Goal: Communication & Community: Answer question/provide support

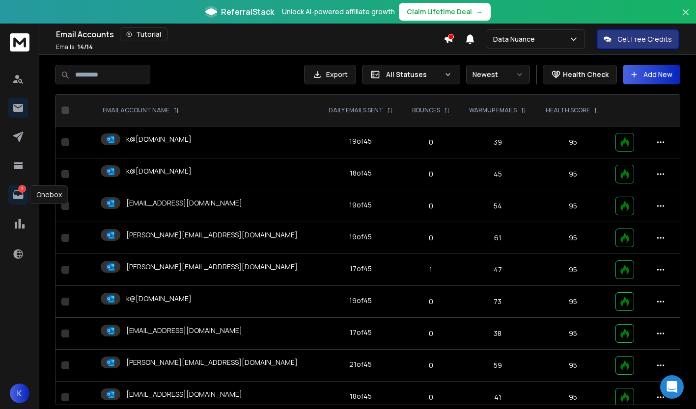
click at [21, 193] on p "2" at bounding box center [22, 189] width 8 height 8
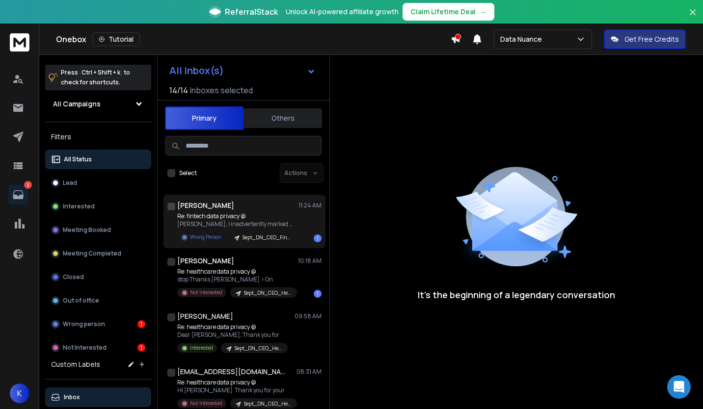
click at [276, 218] on p "Re: fintech data privacy @" at bounding box center [236, 217] width 118 height 8
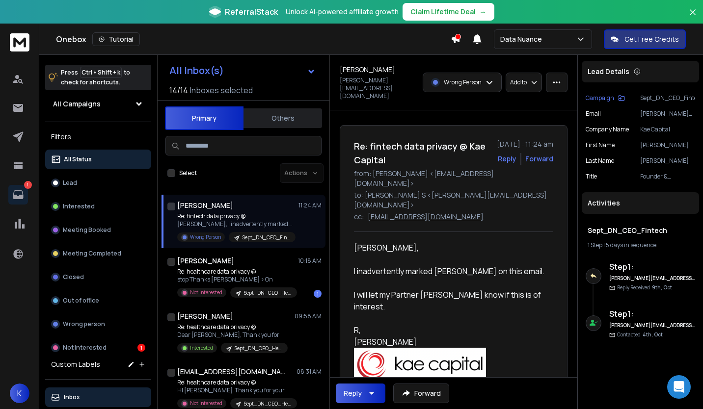
scroll to position [19, 0]
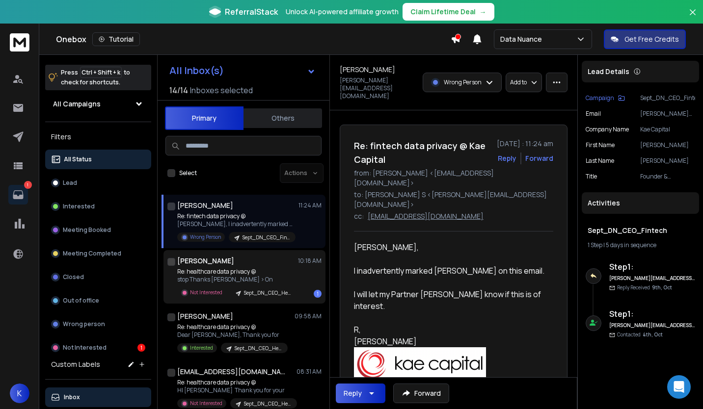
click at [244, 273] on p "Re: healthcare data privacy @" at bounding box center [236, 272] width 118 height 8
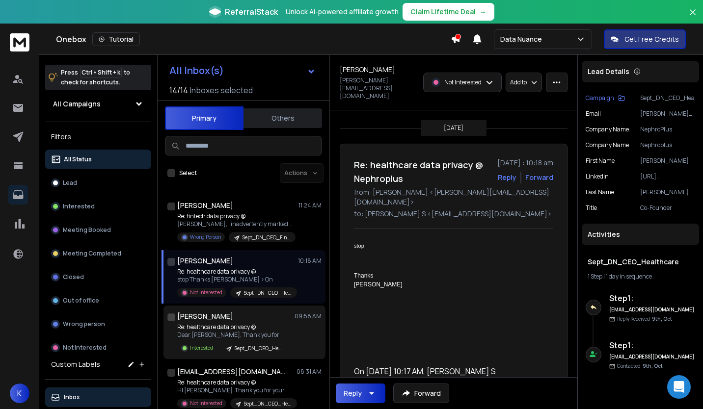
click at [233, 320] on div "[PERSON_NAME] 09:58 AM" at bounding box center [249, 317] width 144 height 10
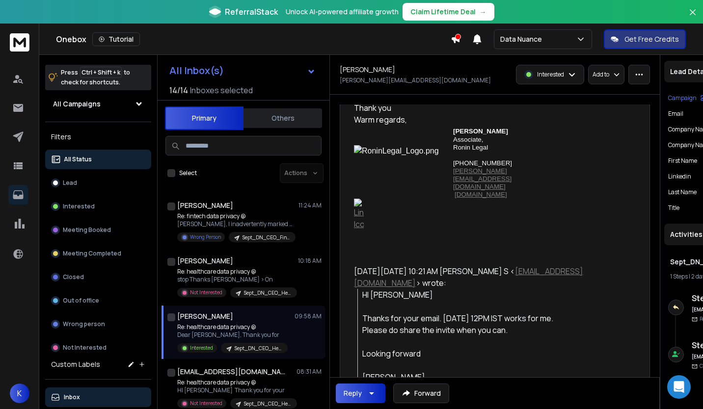
scroll to position [180, 0]
click at [467, 349] on div "Looking forward" at bounding box center [495, 355] width 266 height 12
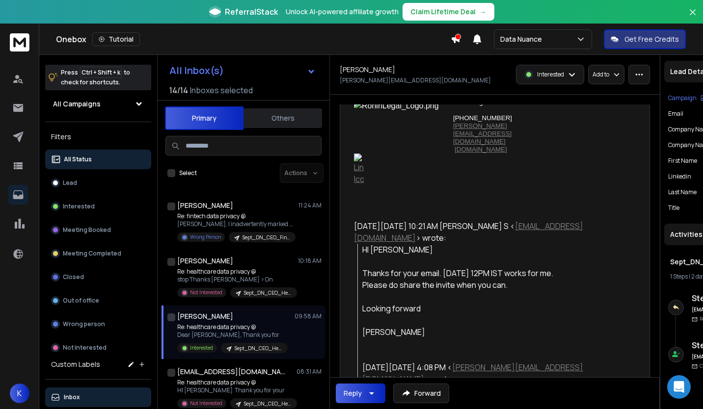
scroll to position [0, 0]
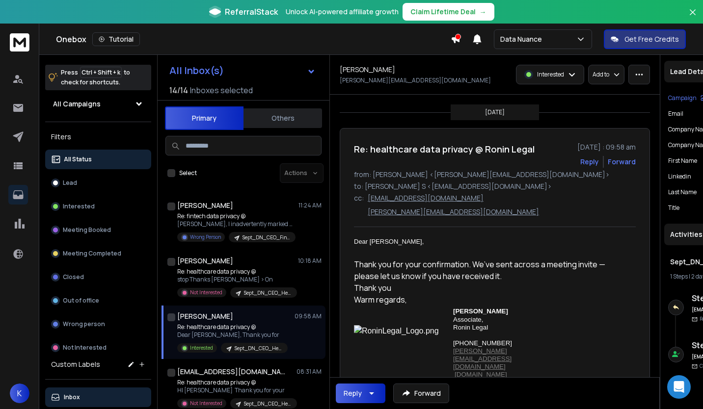
click at [373, 390] on icon "button" at bounding box center [372, 394] width 12 height 12
click at [369, 366] on p "Reply All" at bounding box center [366, 369] width 27 height 10
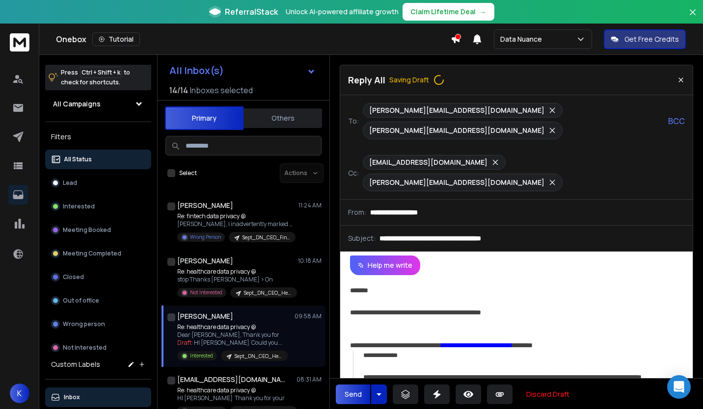
click at [467, 313] on div "**********" at bounding box center [516, 344] width 353 height 139
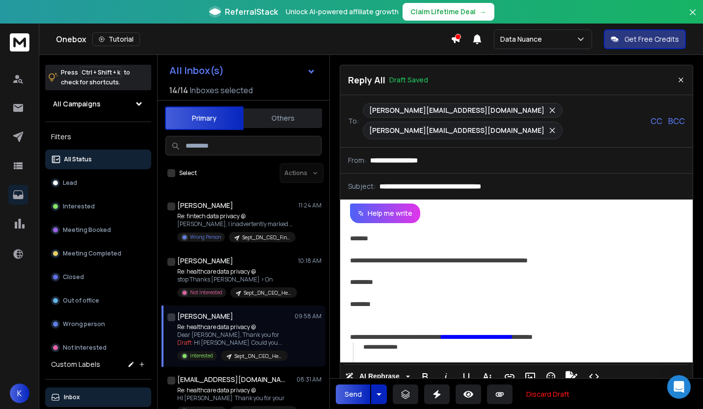
click at [353, 396] on button "Send" at bounding box center [353, 395] width 34 height 20
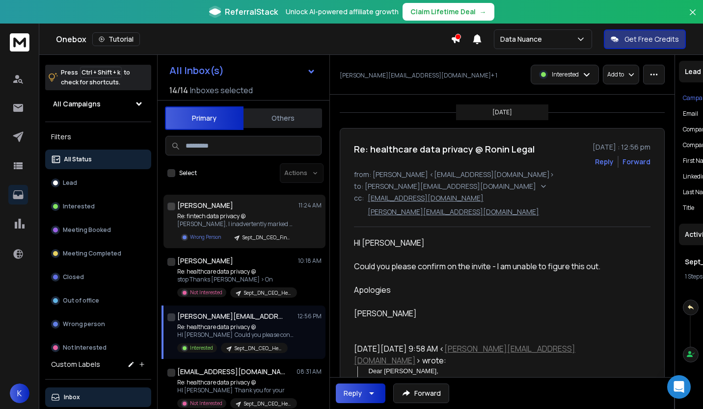
click at [235, 224] on p "[PERSON_NAME], I inadvertently marked Nisha" at bounding box center [236, 224] width 118 height 8
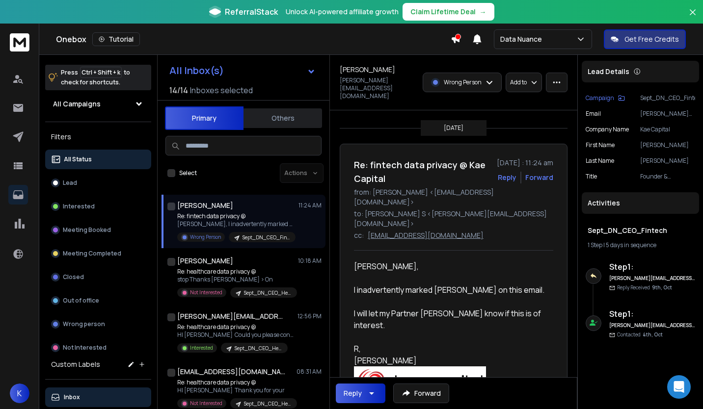
click at [371, 391] on icon "button" at bounding box center [372, 394] width 12 height 12
click at [357, 370] on p "Reply All" at bounding box center [366, 369] width 27 height 10
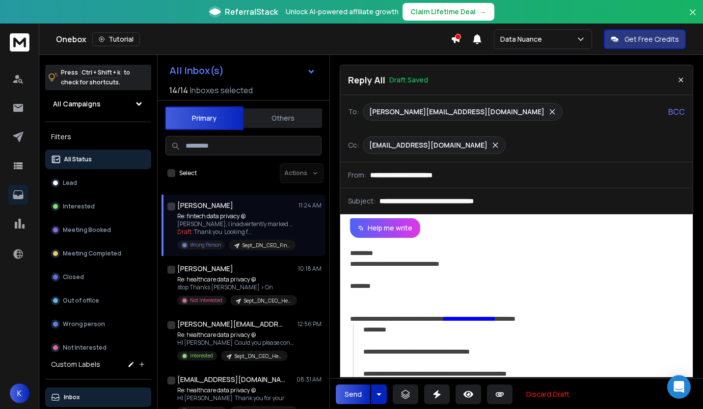
click at [410, 254] on div "**********" at bounding box center [515, 307] width 350 height 139
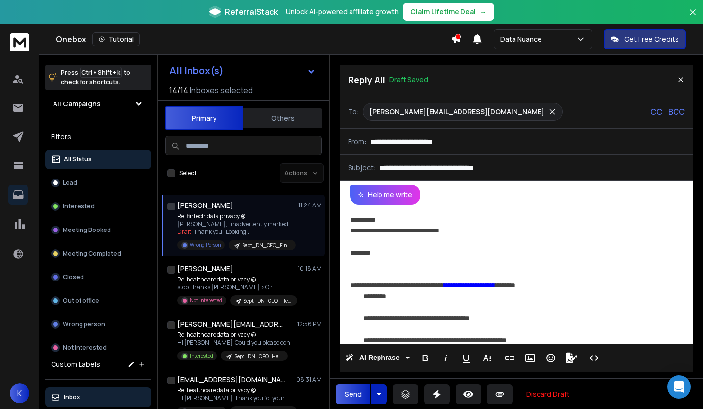
click at [355, 393] on button "Send" at bounding box center [353, 395] width 34 height 20
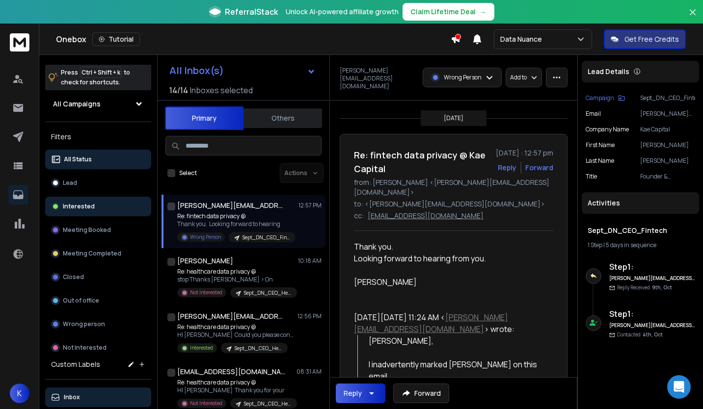
click at [99, 213] on button "Interested" at bounding box center [98, 207] width 106 height 20
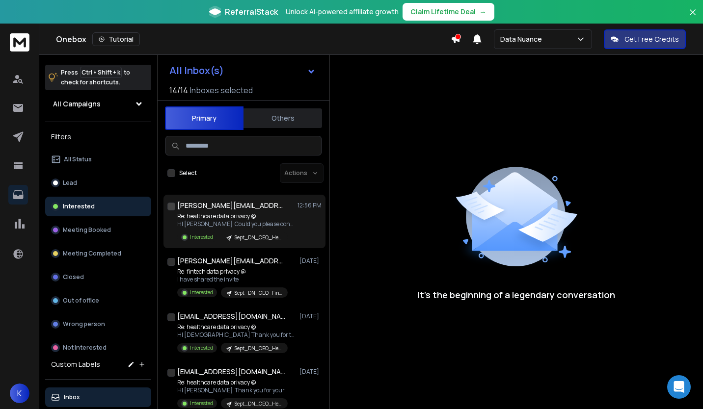
click at [247, 221] on p "HI [PERSON_NAME] Could you please confirm" at bounding box center [236, 224] width 118 height 8
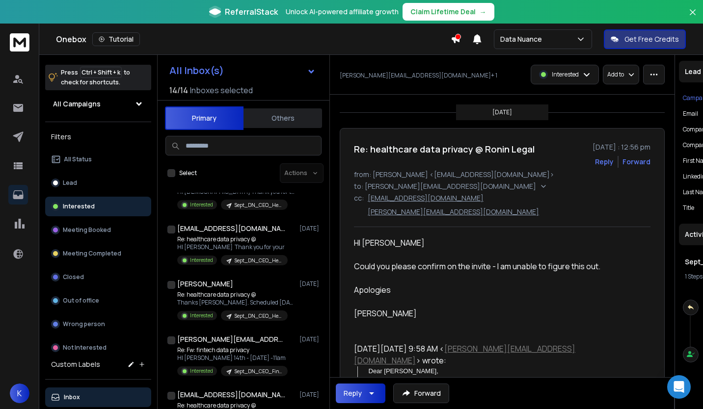
scroll to position [0, 110]
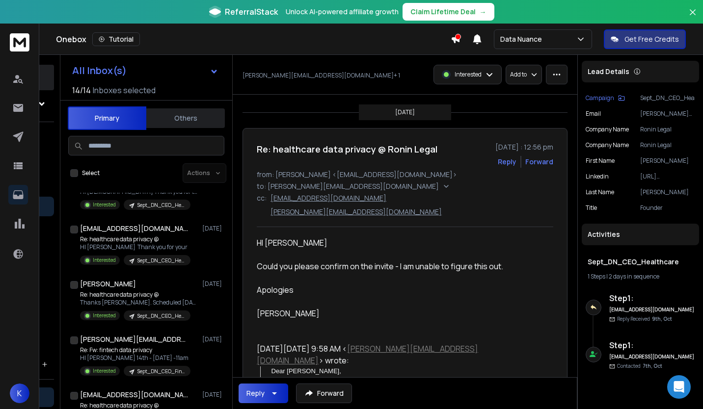
click at [676, 176] on p "[URL][DOMAIN_NAME]" at bounding box center [667, 177] width 55 height 8
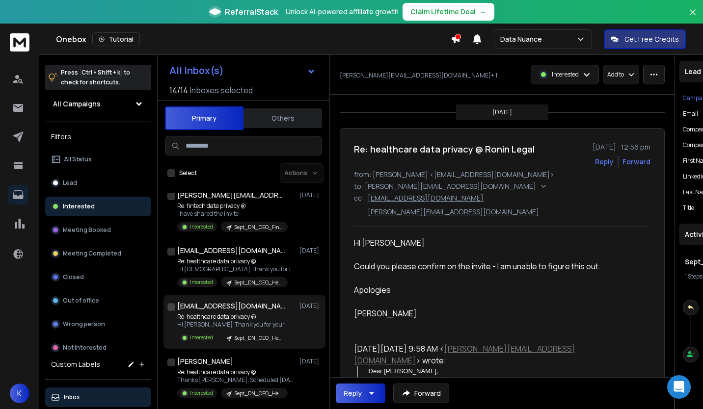
scroll to position [0, 0]
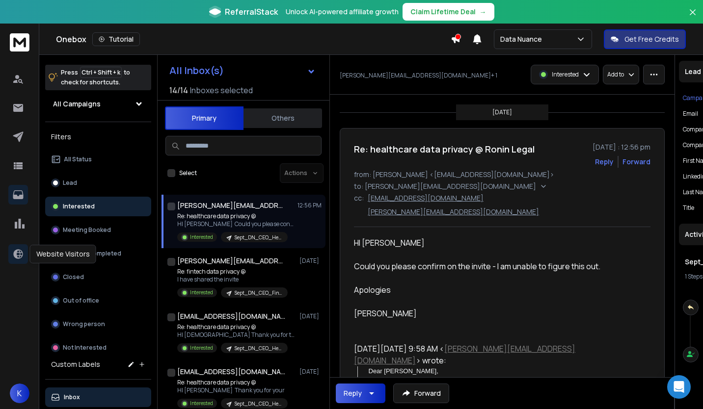
click at [17, 262] on link at bounding box center [18, 255] width 20 height 20
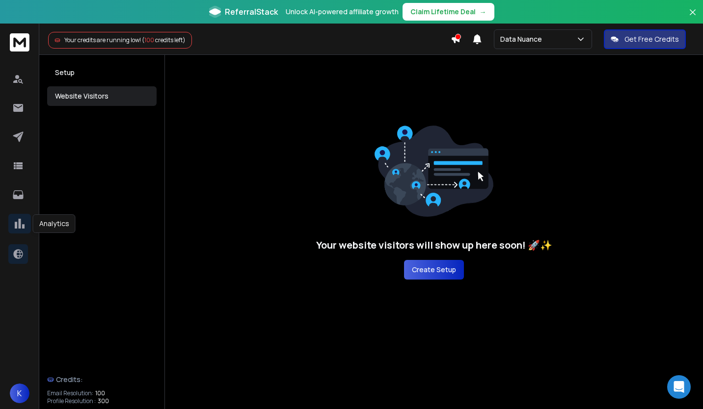
click at [22, 223] on icon at bounding box center [19, 224] width 15 height 15
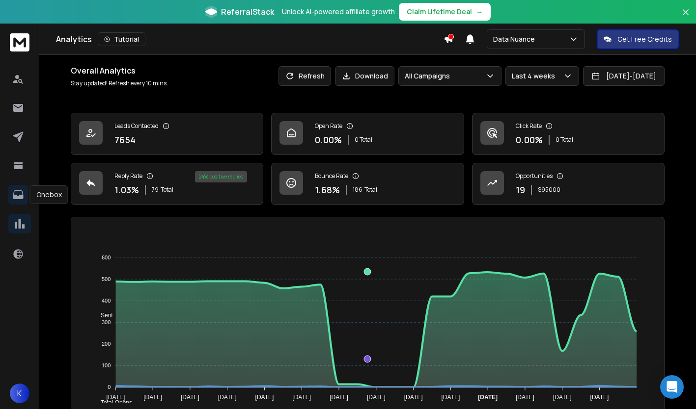
click at [23, 191] on icon at bounding box center [18, 195] width 12 height 12
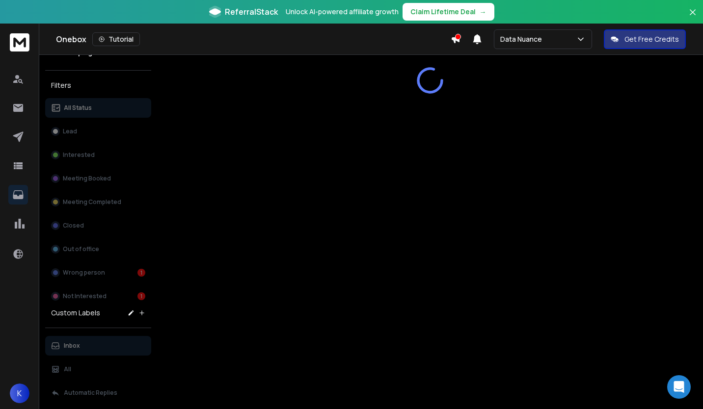
scroll to position [20, 0]
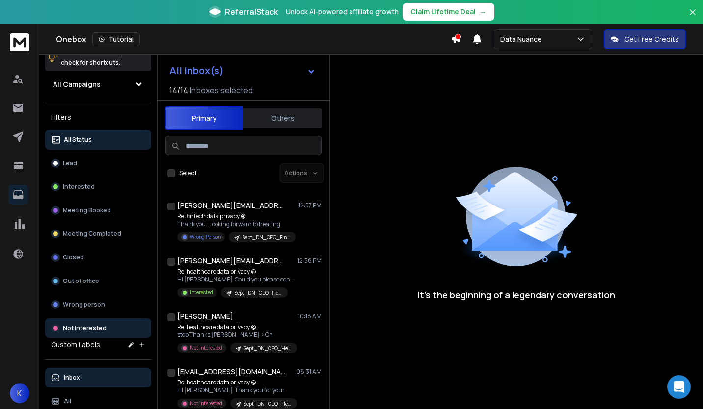
click at [86, 324] on div "Not Interested" at bounding box center [78, 328] width 55 height 9
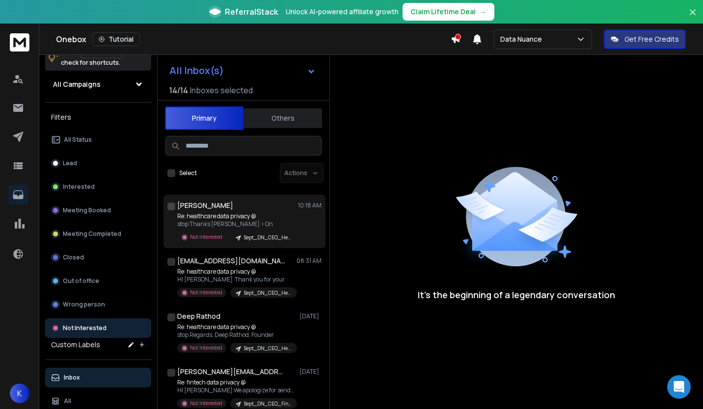
click at [238, 212] on div "[PERSON_NAME] 10:18 AM Re: healthcare data privacy @ stop Thanks [PERSON_NAME] …" at bounding box center [249, 222] width 144 height 42
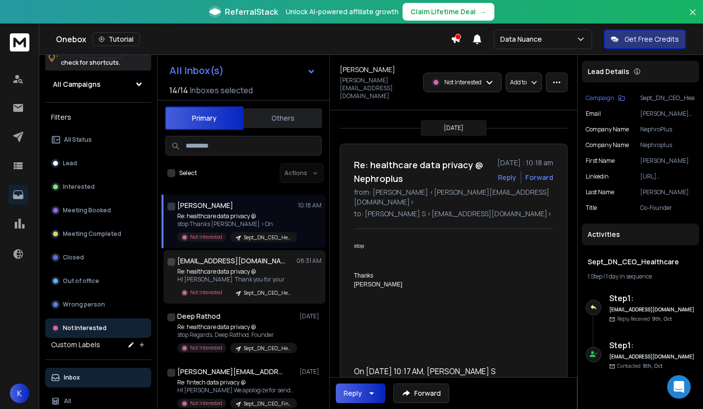
click at [275, 271] on p "Re: healthcare data privacy @" at bounding box center [236, 272] width 118 height 8
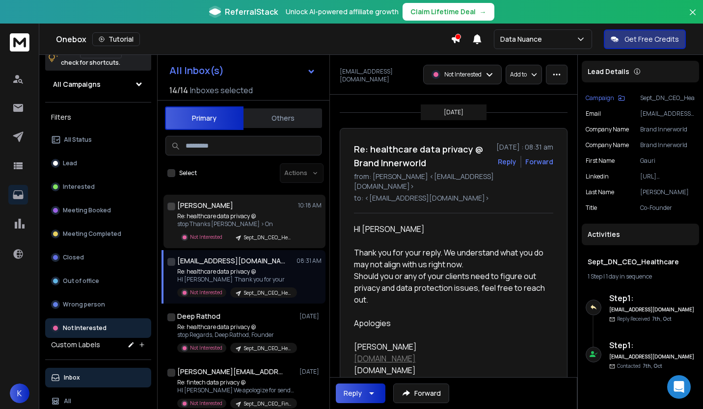
click at [224, 208] on div "[PERSON_NAME] 10:18 AM" at bounding box center [249, 206] width 144 height 10
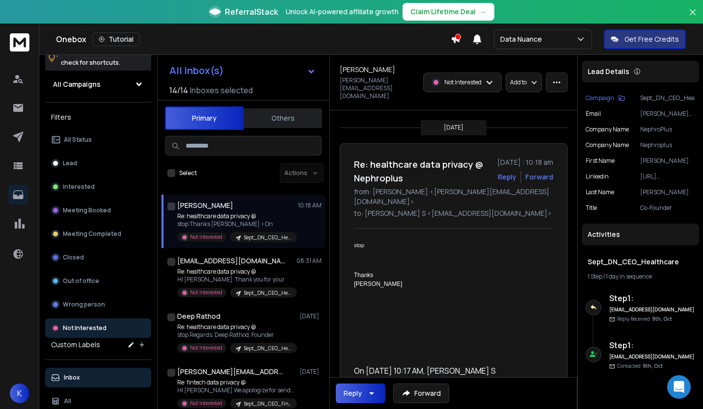
scroll to position [0, 0]
click at [97, 186] on button "Interested" at bounding box center [98, 187] width 106 height 20
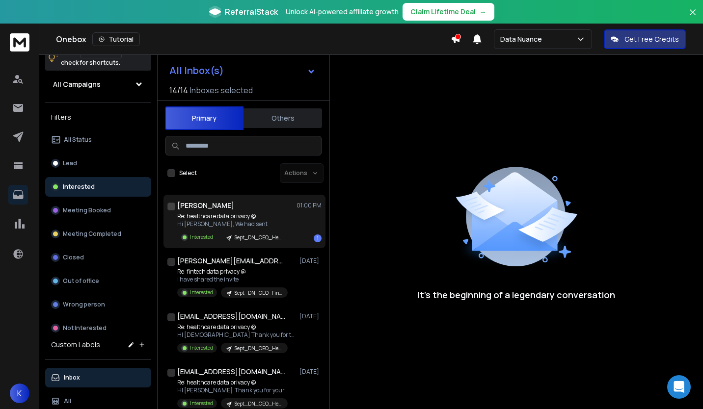
click at [250, 210] on div "[PERSON_NAME] 01:00 PM" at bounding box center [249, 206] width 144 height 10
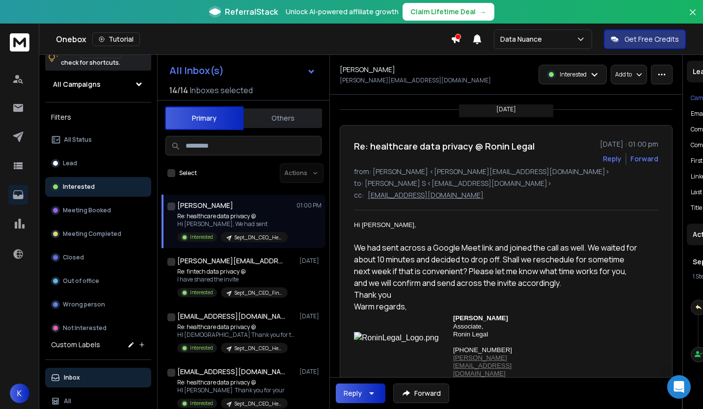
scroll to position [3, 0]
click at [371, 396] on icon "button" at bounding box center [372, 394] width 12 height 12
click at [366, 374] on p "Reply All" at bounding box center [360, 369] width 44 height 14
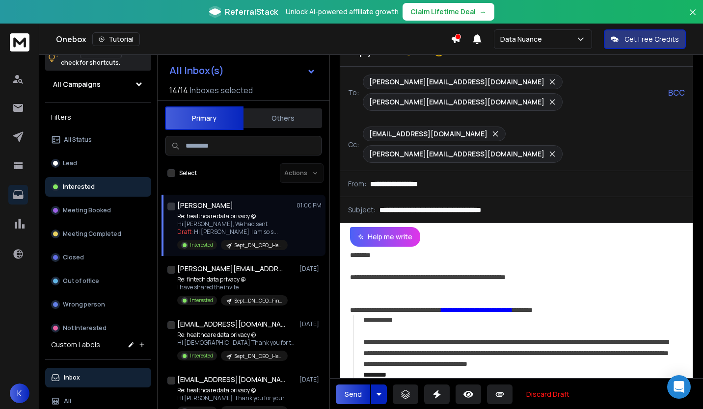
scroll to position [9, 0]
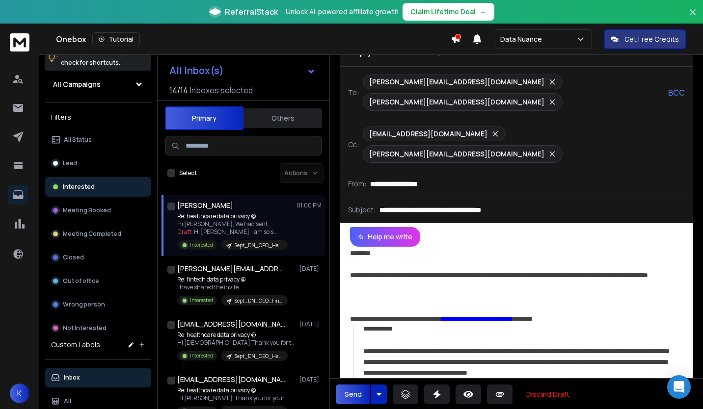
click at [373, 289] on div "**********" at bounding box center [515, 316] width 350 height 139
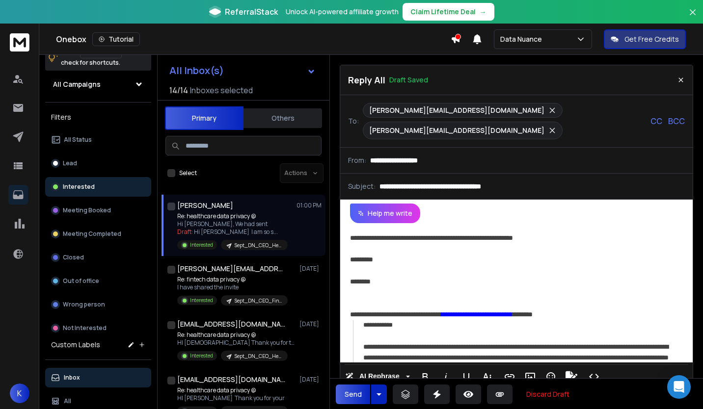
scroll to position [0, 0]
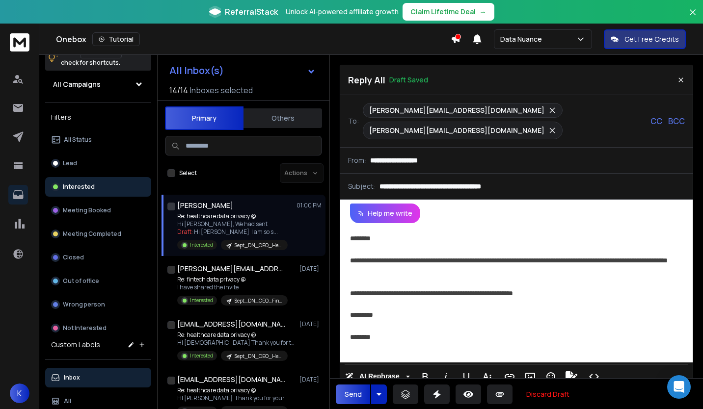
click at [353, 396] on button "Send" at bounding box center [353, 395] width 34 height 20
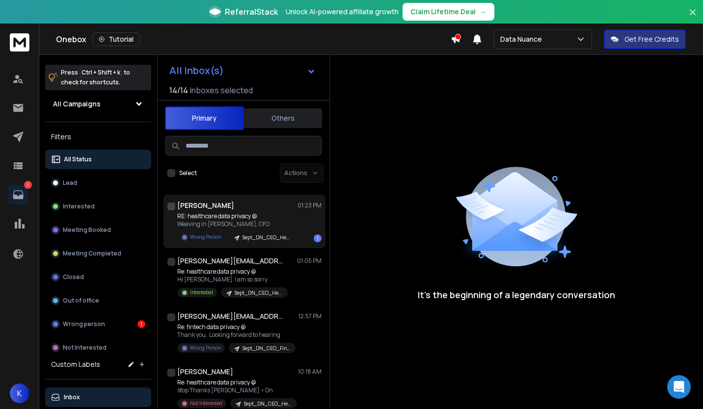
click at [255, 200] on div "Padmaja Ruparel 01:23 PM RE: healthcare data privacy @ Weaving in Saurabh Sharm…" at bounding box center [244, 222] width 162 height 54
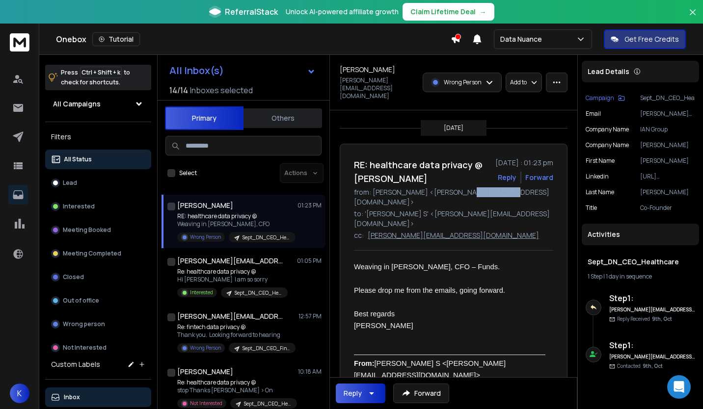
drag, startPoint x: 464, startPoint y: 180, endPoint x: 501, endPoint y: 176, distance: 37.5
click at [501, 188] on p "from: Padmaja Ruparel <padmaja@iangroup.vc>" at bounding box center [453, 198] width 199 height 20
copy p "iangroup.vc"
click at [514, 284] on p "Please drop me from the emails, going forward." at bounding box center [449, 290] width 191 height 12
click at [88, 207] on p "Interested" at bounding box center [79, 207] width 32 height 8
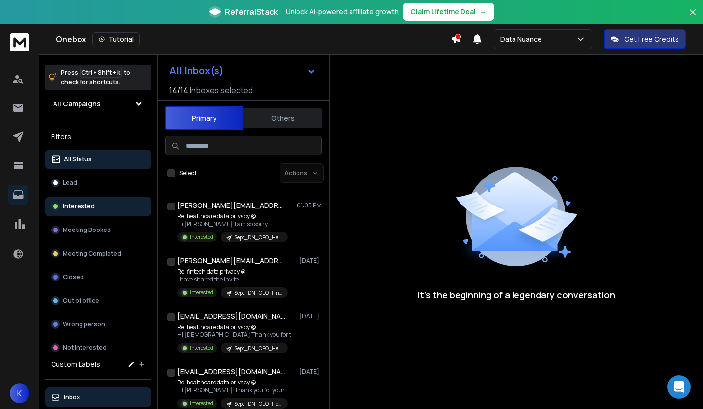
click at [82, 159] on p "All Status" at bounding box center [78, 160] width 28 height 8
